Goal: Task Accomplishment & Management: Use online tool/utility

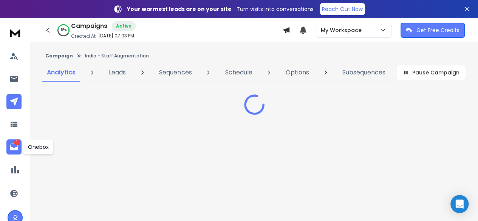
click at [12, 147] on icon at bounding box center [13, 147] width 9 height 9
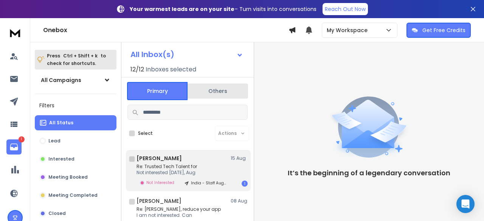
click at [187, 168] on p "Re: Trusted Tech Talent for" at bounding box center [182, 167] width 91 height 6
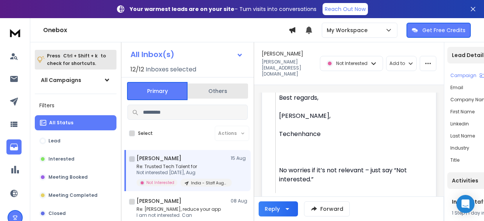
scroll to position [38, 0]
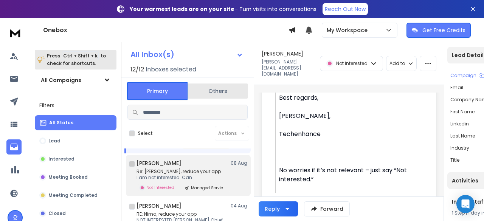
click at [155, 168] on div "[PERSON_NAME] [DATE] Re: [PERSON_NAME], reduce your app I am not interested. Ca…" at bounding box center [192, 176] width 111 height 32
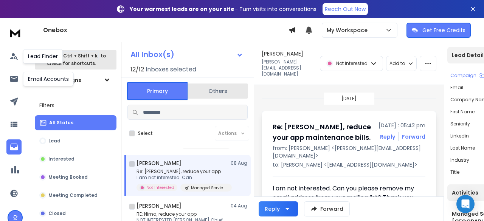
click at [12, 88] on div at bounding box center [14, 80] width 17 height 18
click at [11, 84] on link at bounding box center [13, 78] width 15 height 15
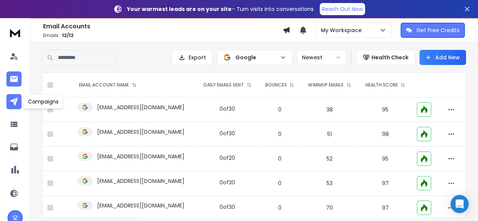
click at [11, 102] on icon at bounding box center [13, 101] width 9 height 9
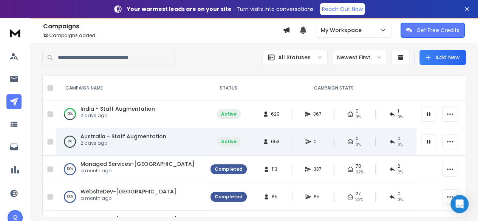
click at [447, 143] on icon "button" at bounding box center [451, 142] width 8 height 8
